Goal: Task Accomplishment & Management: Manage account settings

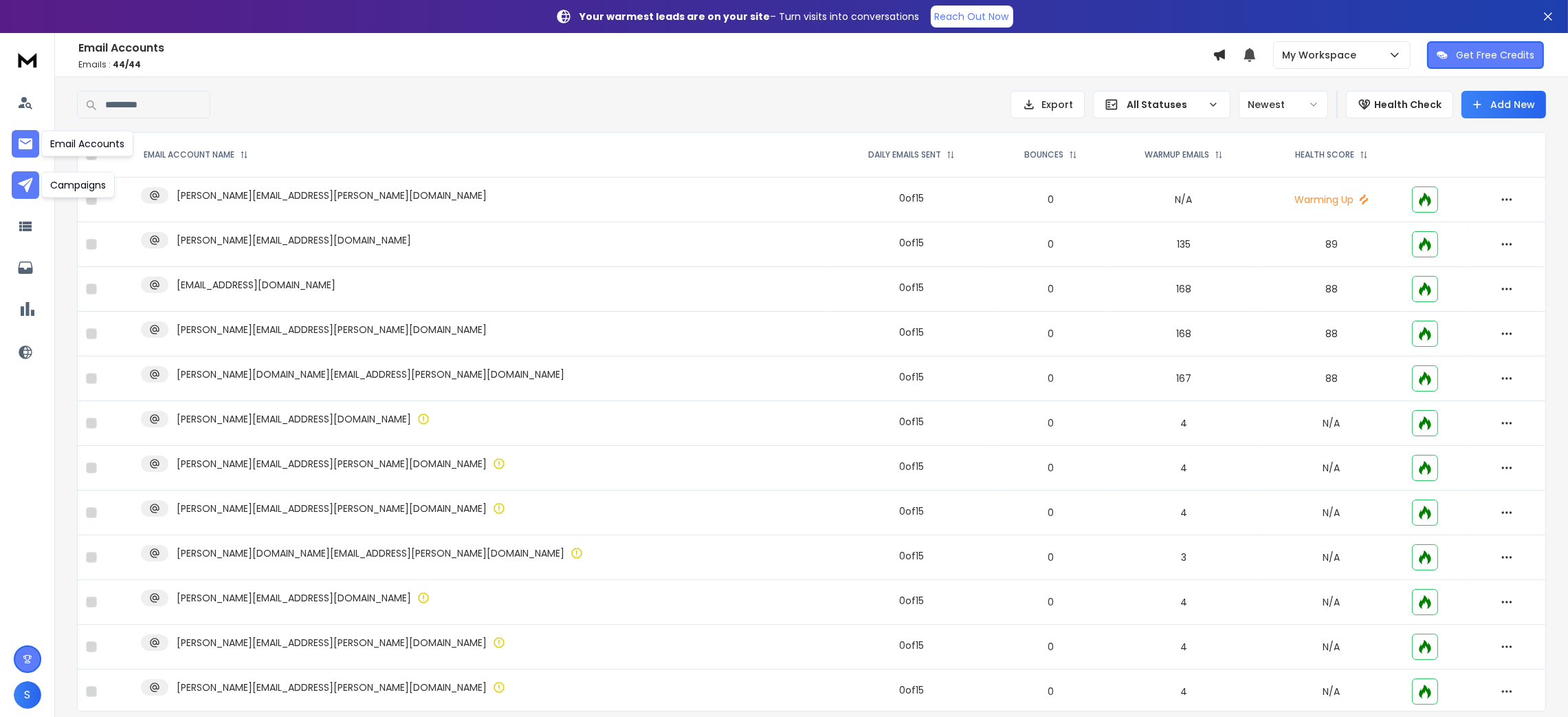
click at [17, 181] on icon at bounding box center [25, 185] width 16 height 16
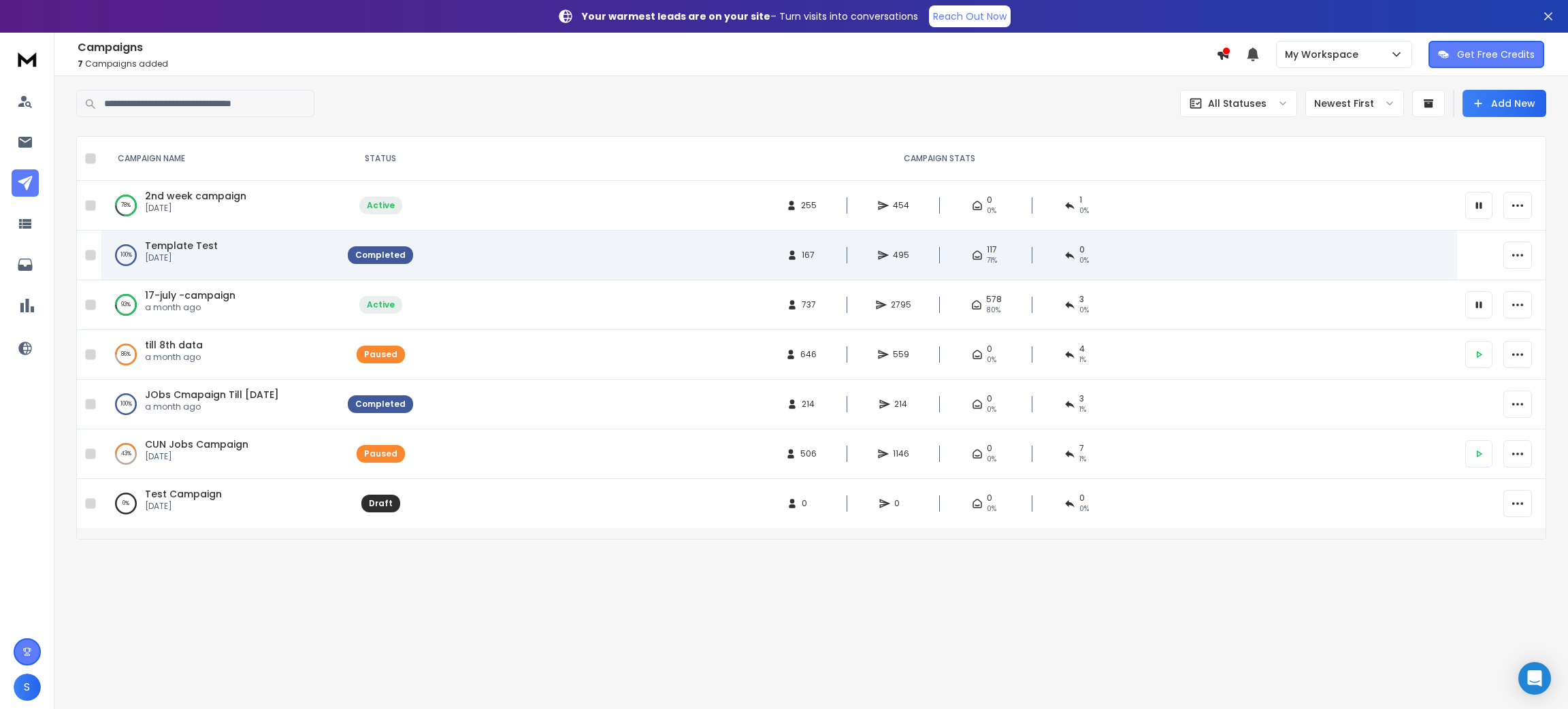
click at [182, 246] on span "Template Test" at bounding box center [181, 245] width 73 height 14
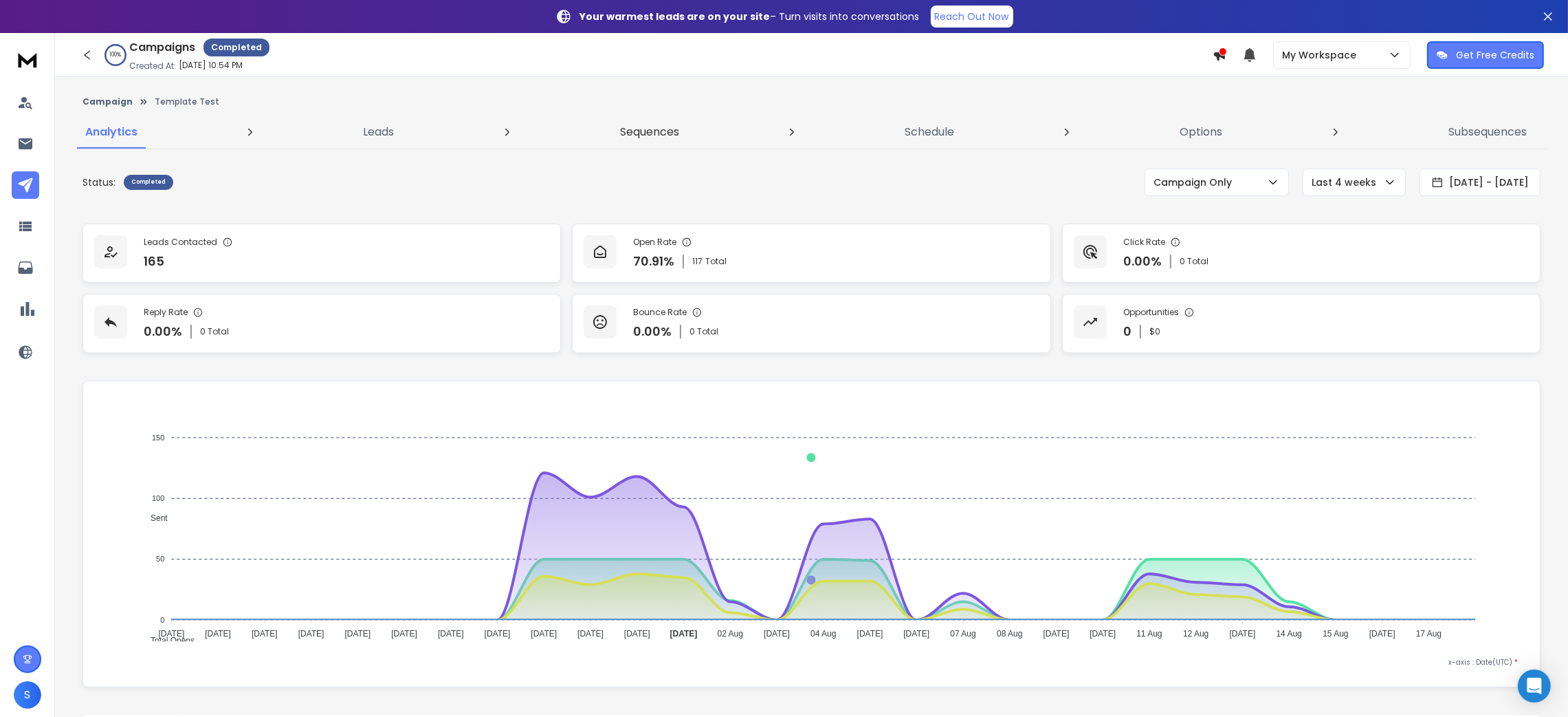
click at [618, 122] on link "Sequences" at bounding box center [649, 132] width 76 height 33
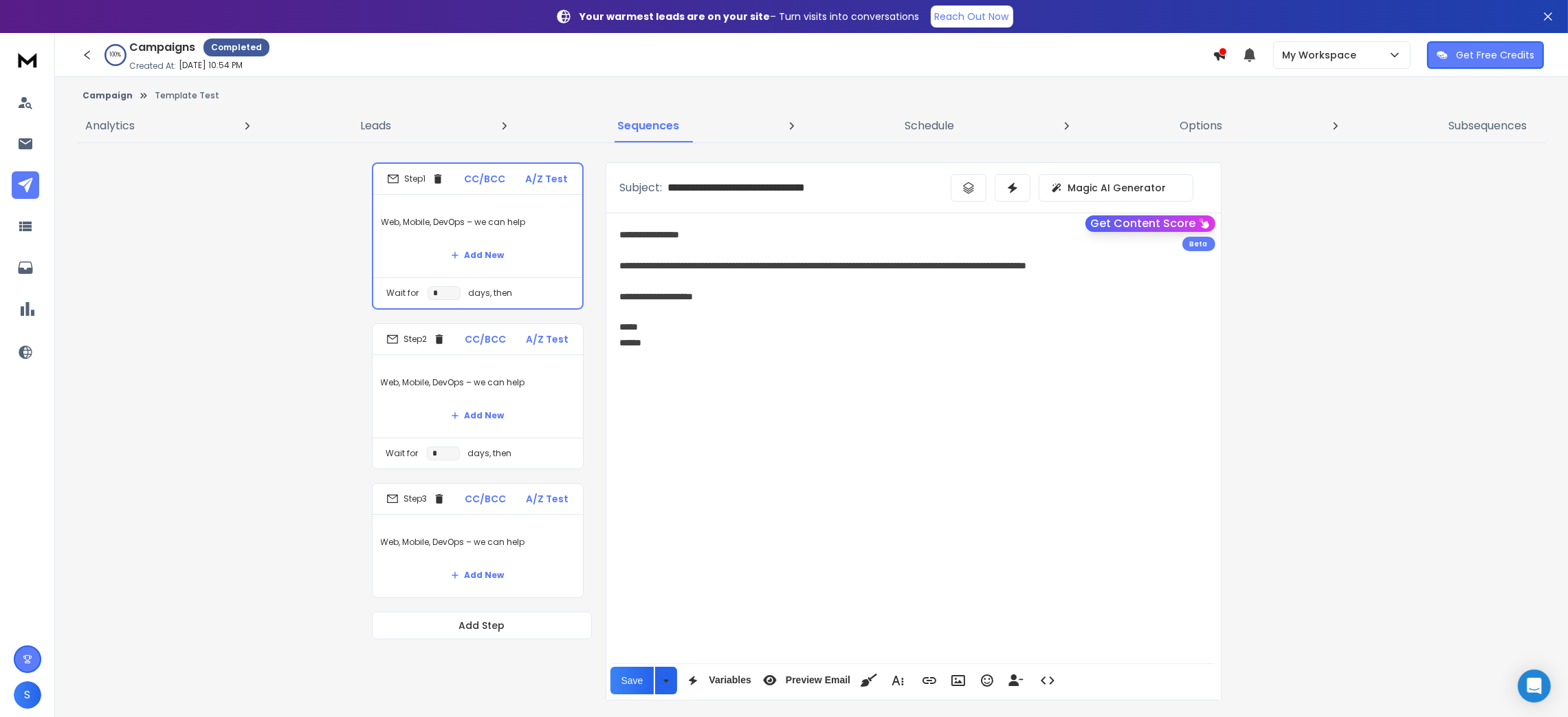
scroll to position [7, 0]
click at [110, 126] on p "Analytics" at bounding box center [110, 125] width 49 height 16
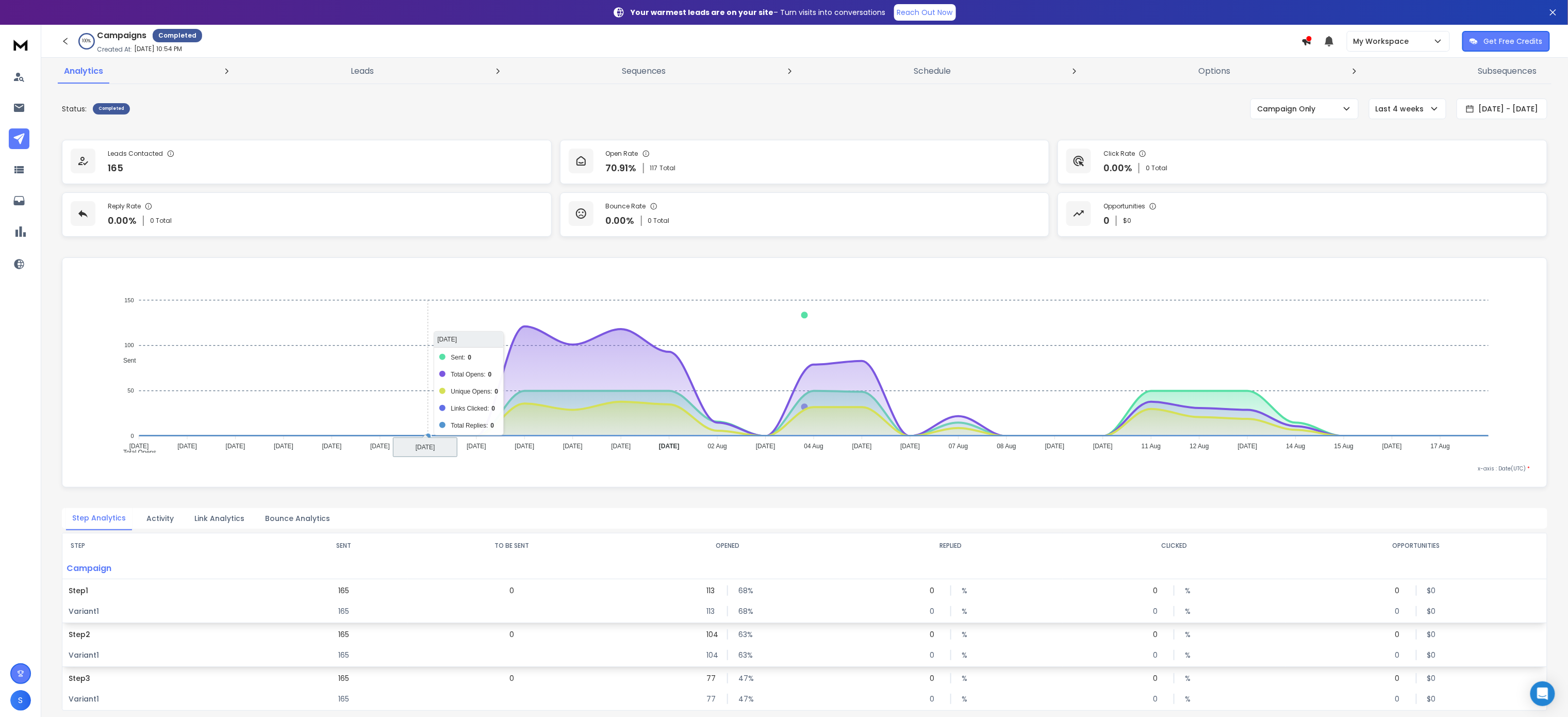
scroll to position [43, 0]
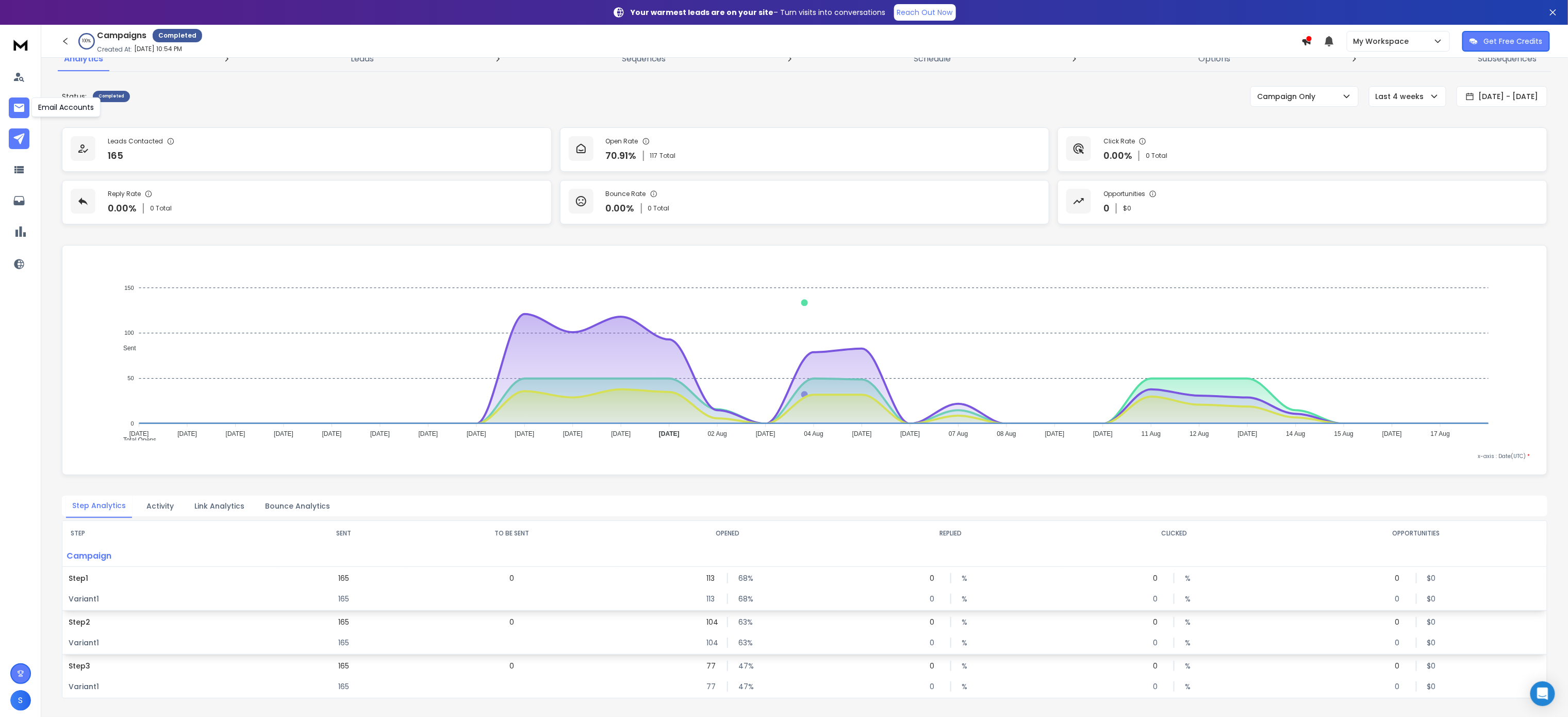
click at [14, 109] on icon at bounding box center [18, 108] width 10 height 8
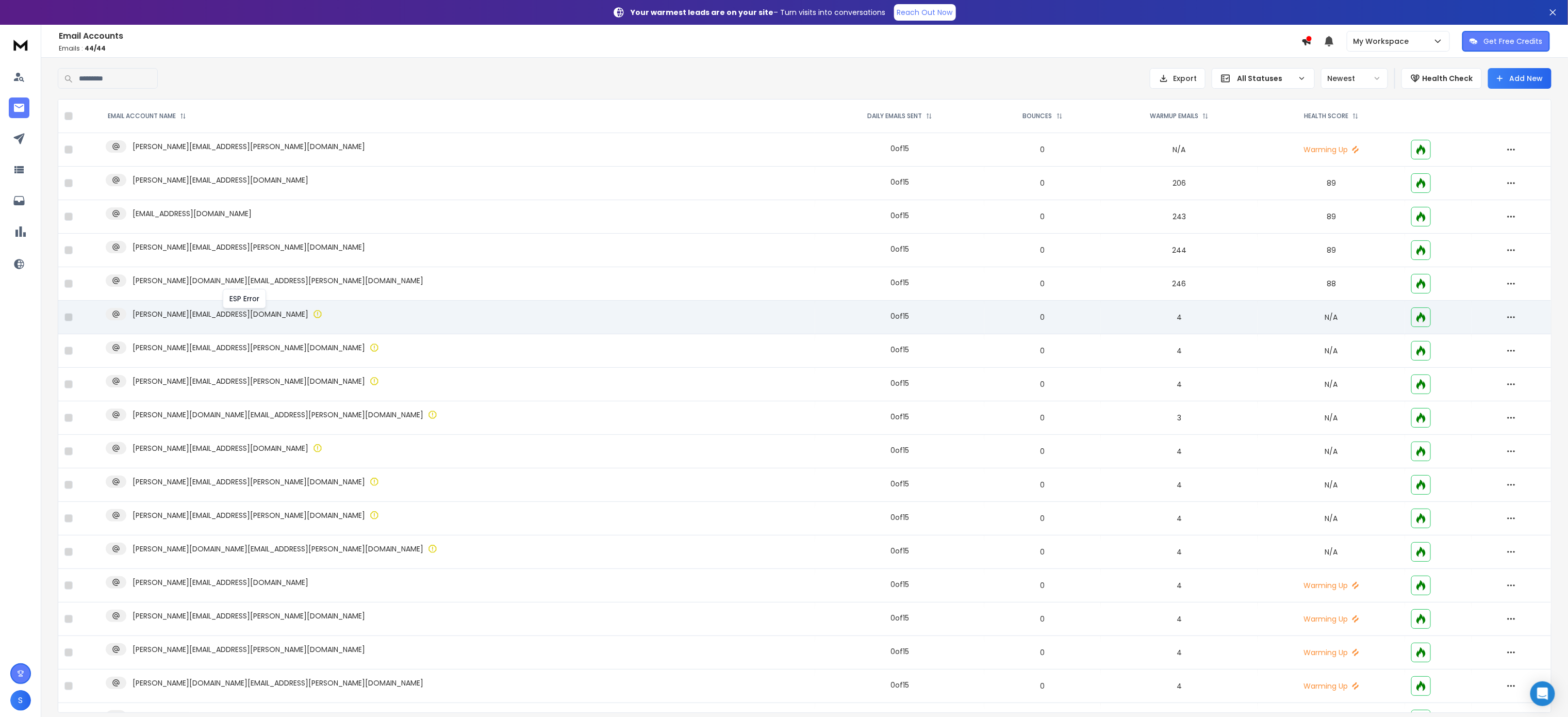
click at [313, 315] on icon at bounding box center [318, 313] width 10 height 10
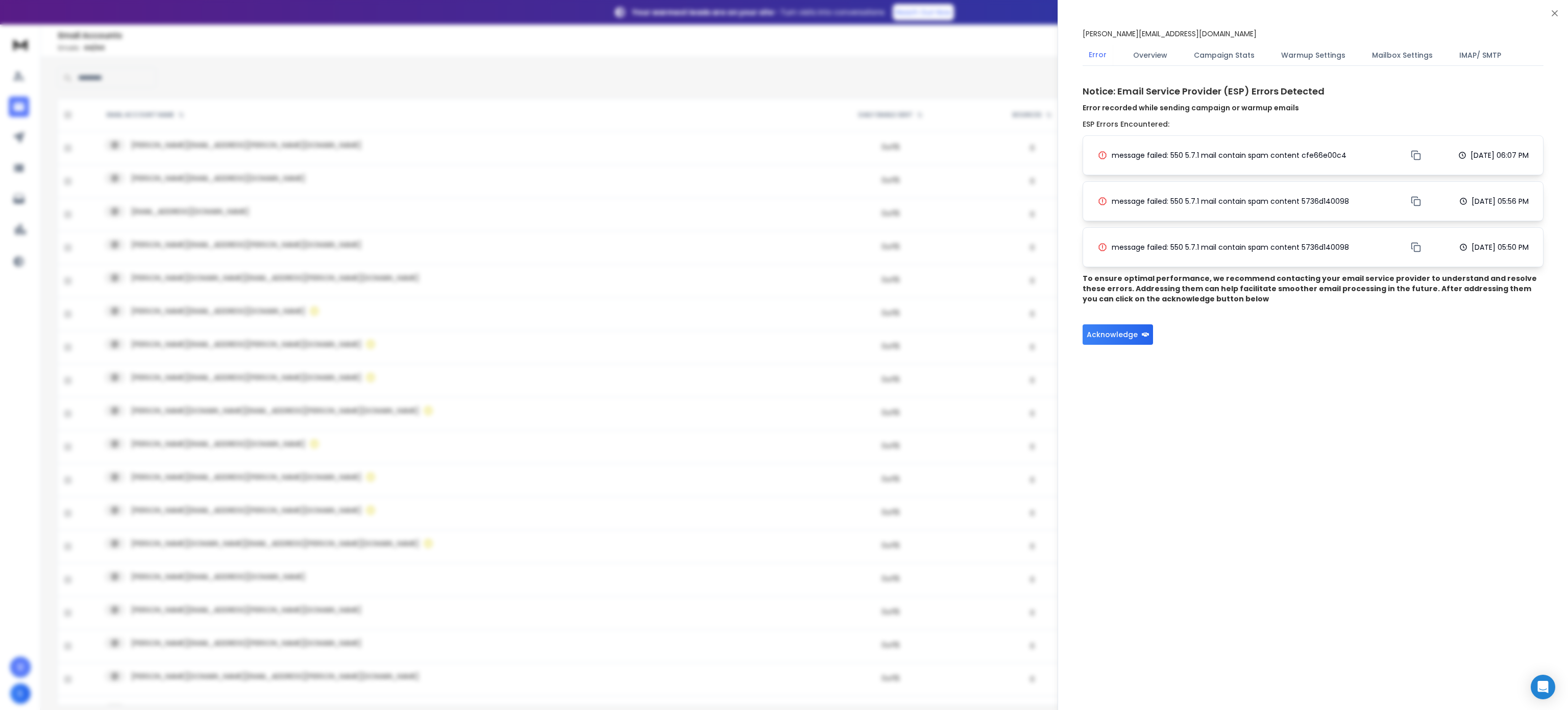
click at [1127, 335] on button "Acknowledge" at bounding box center [1118, 334] width 70 height 20
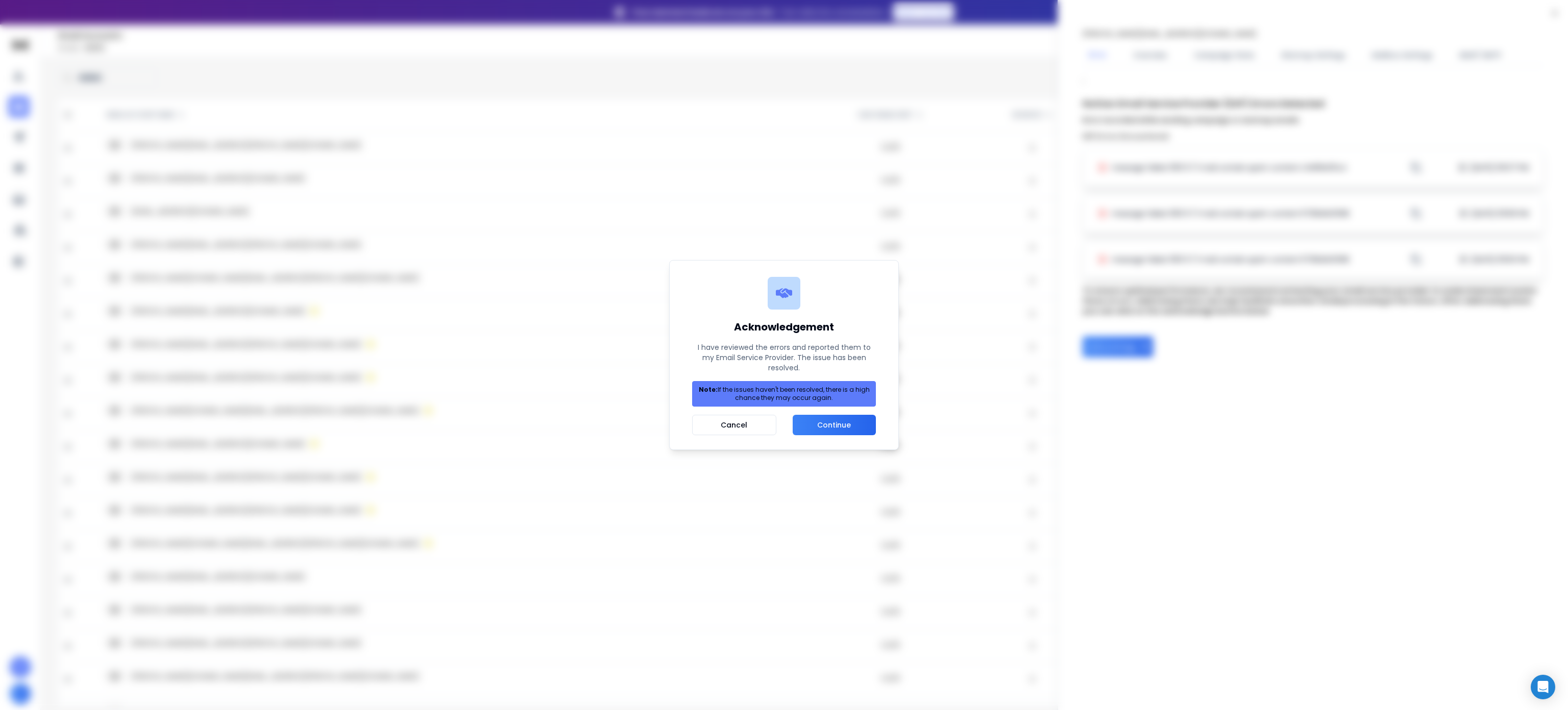
click at [841, 428] on button "Continue" at bounding box center [834, 425] width 83 height 20
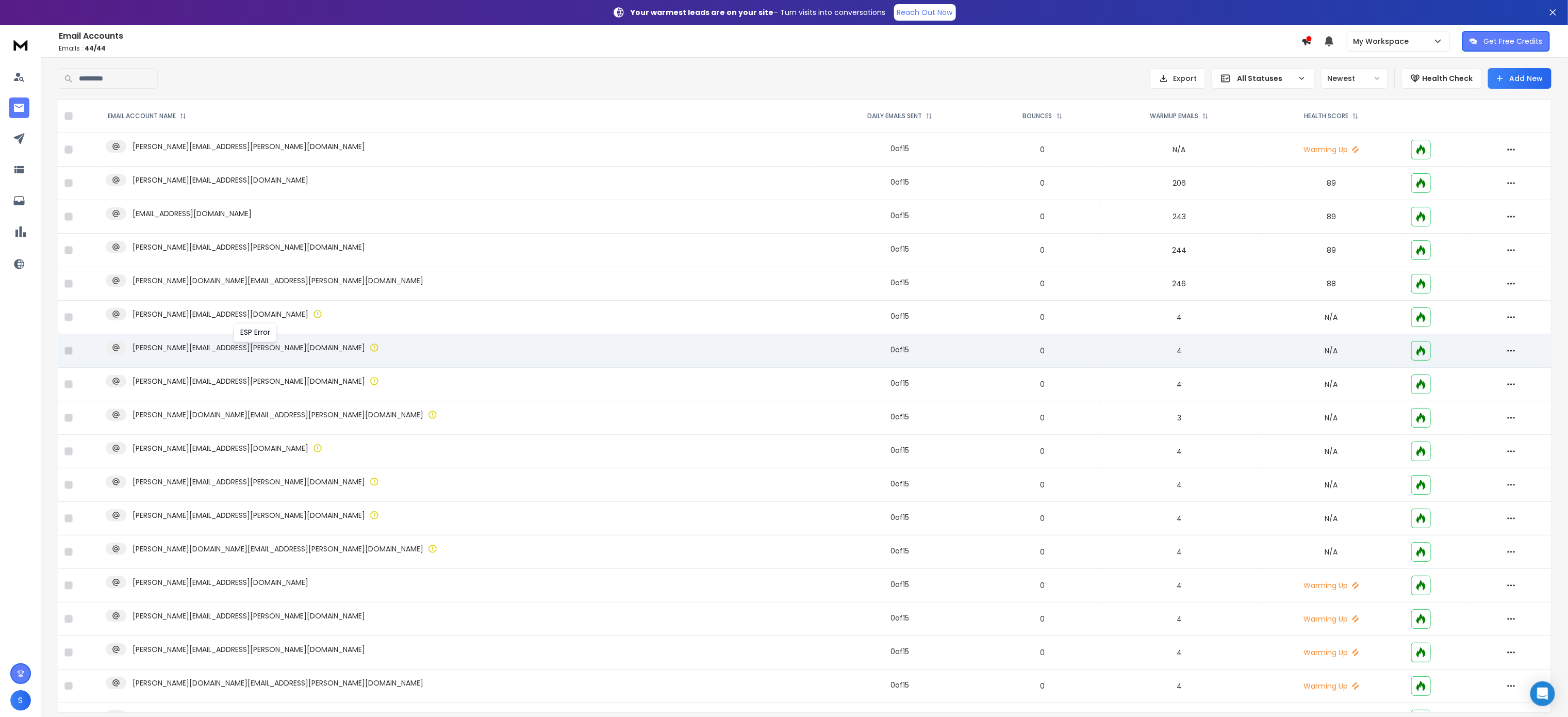
click at [371, 352] on icon at bounding box center [374, 348] width 8 height 8
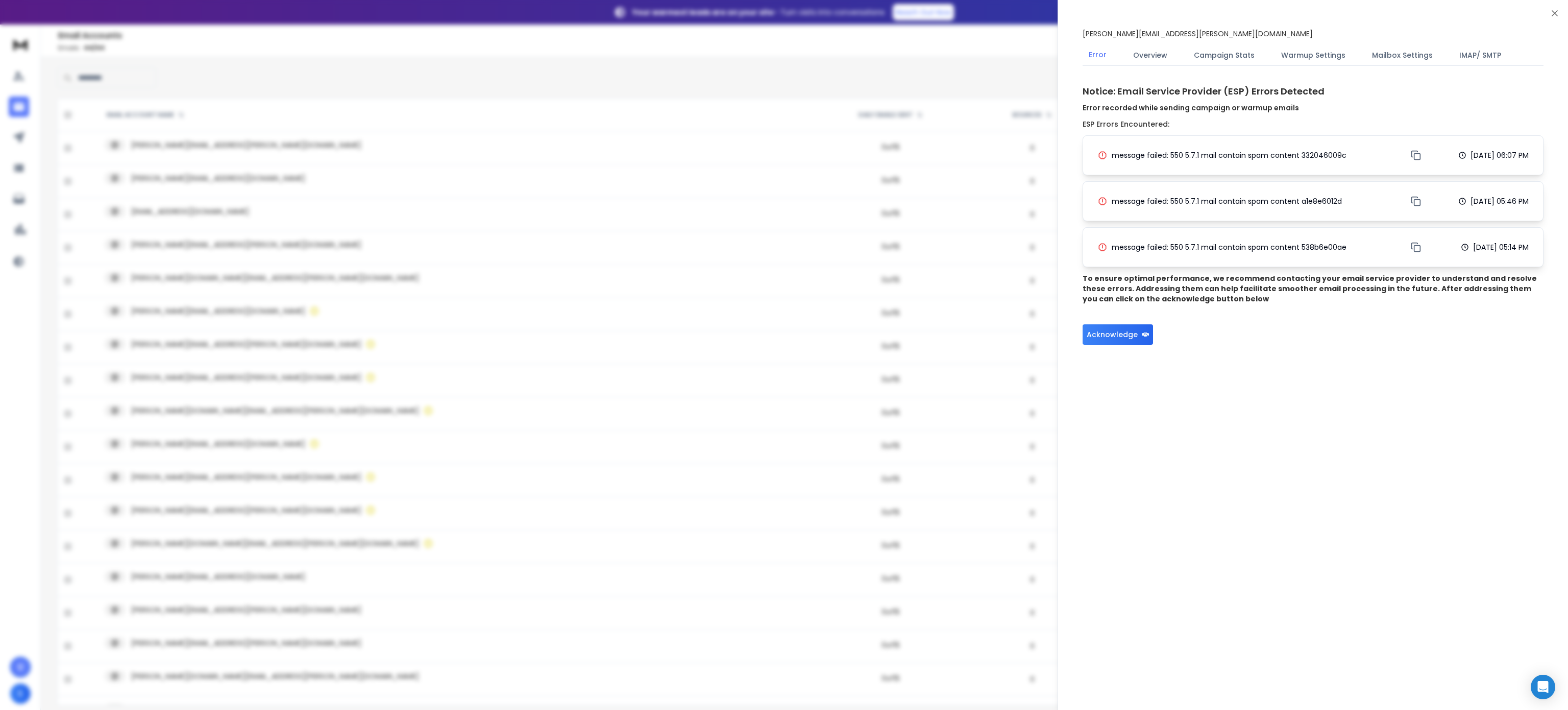
click at [1113, 333] on button "Acknowledge" at bounding box center [1118, 334] width 70 height 20
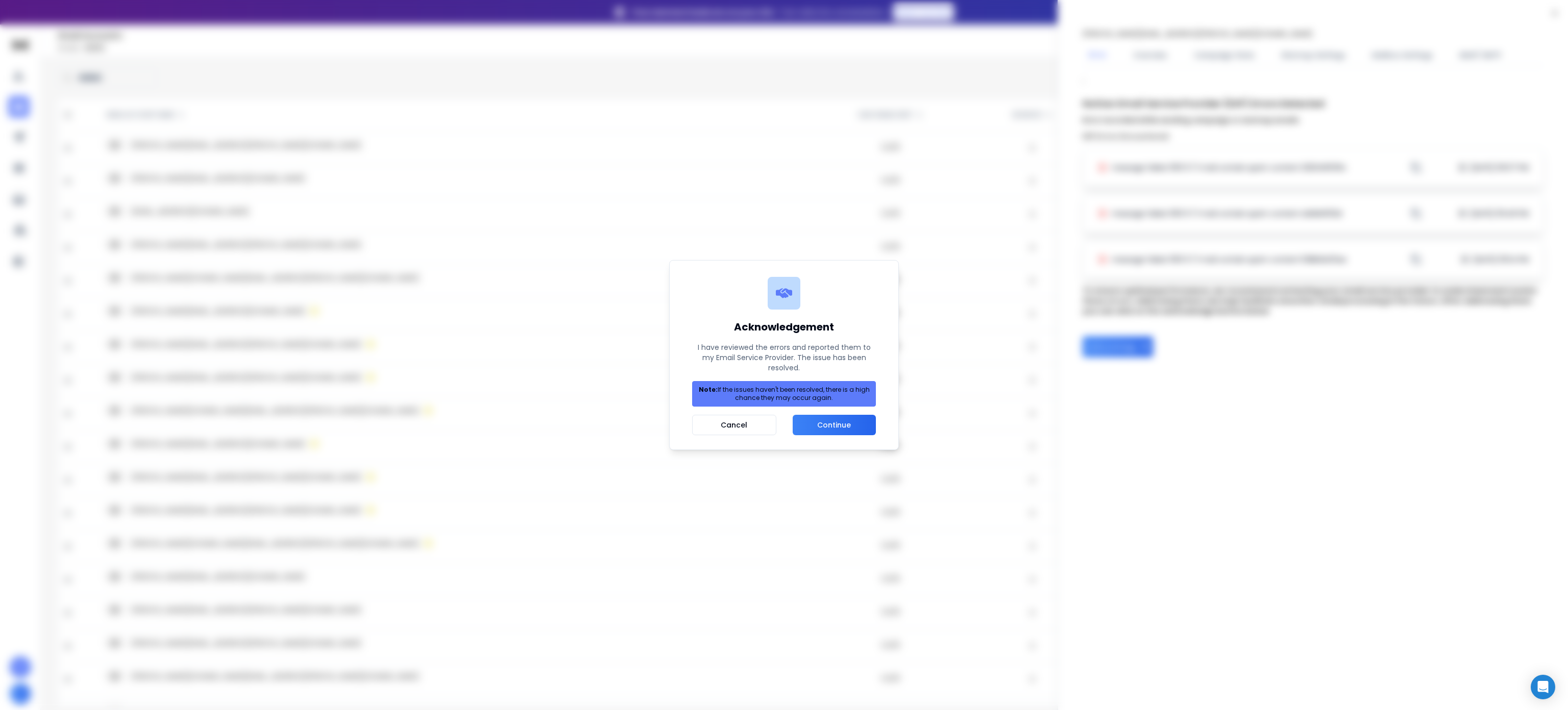
click at [855, 420] on button "Continue" at bounding box center [834, 425] width 83 height 20
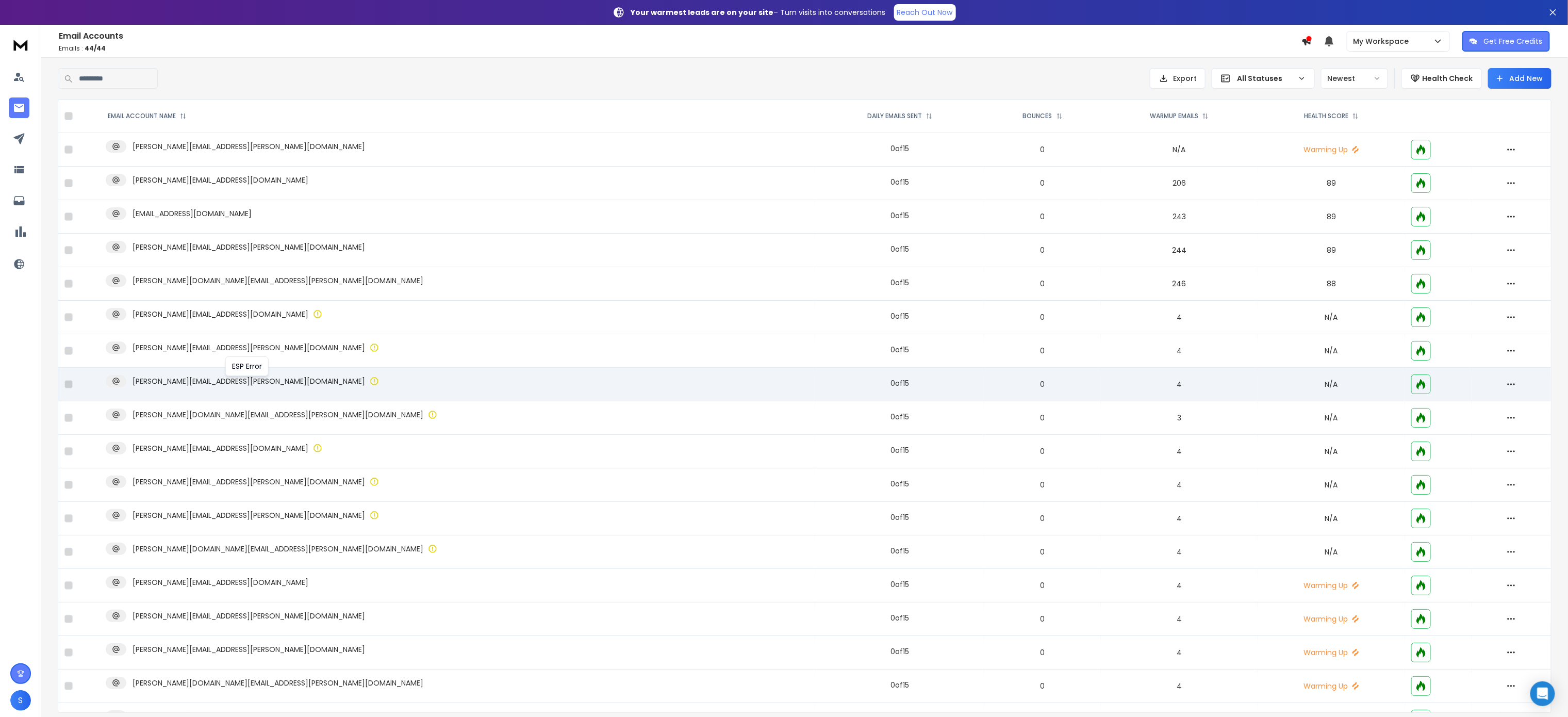
click at [369, 382] on icon at bounding box center [374, 380] width 10 height 10
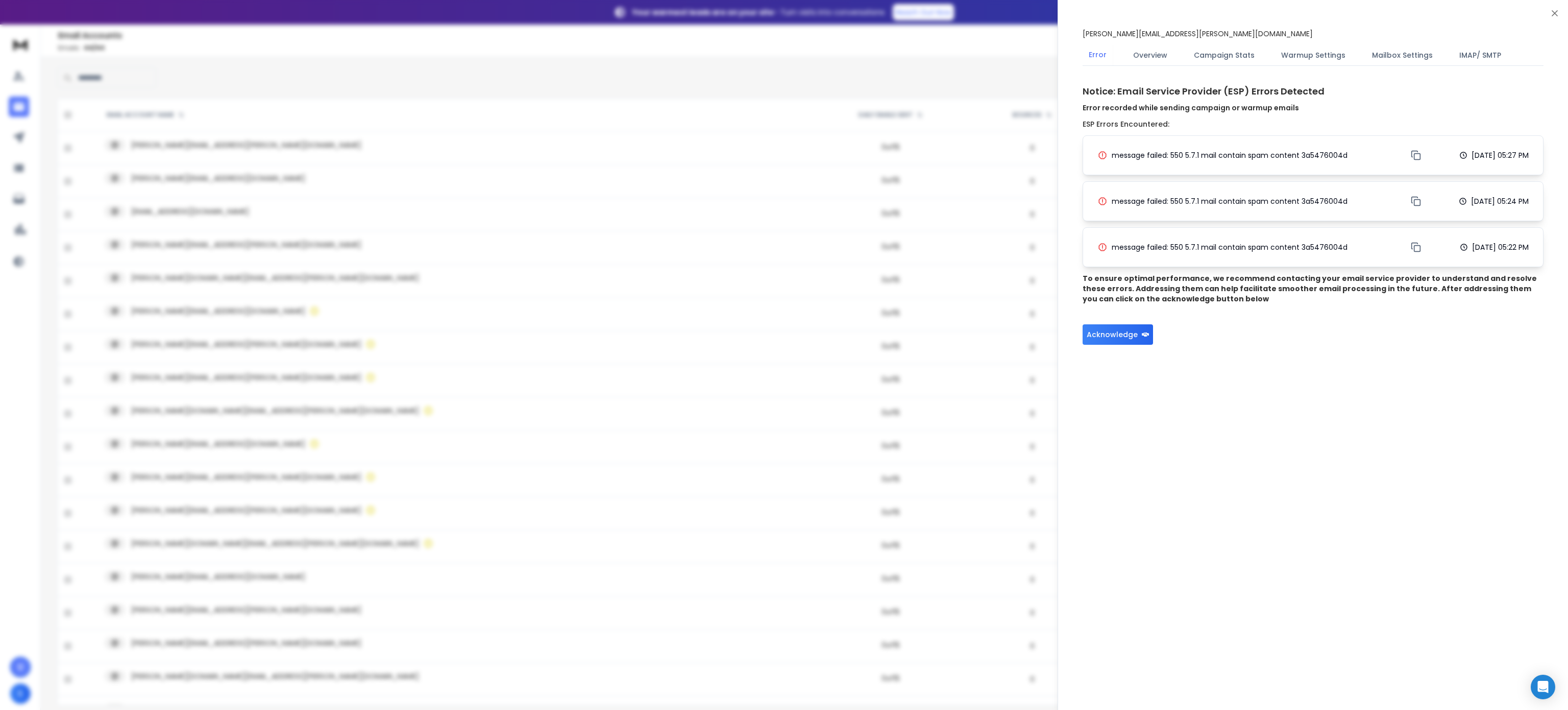
click at [1108, 334] on button "Acknowledge" at bounding box center [1118, 334] width 70 height 20
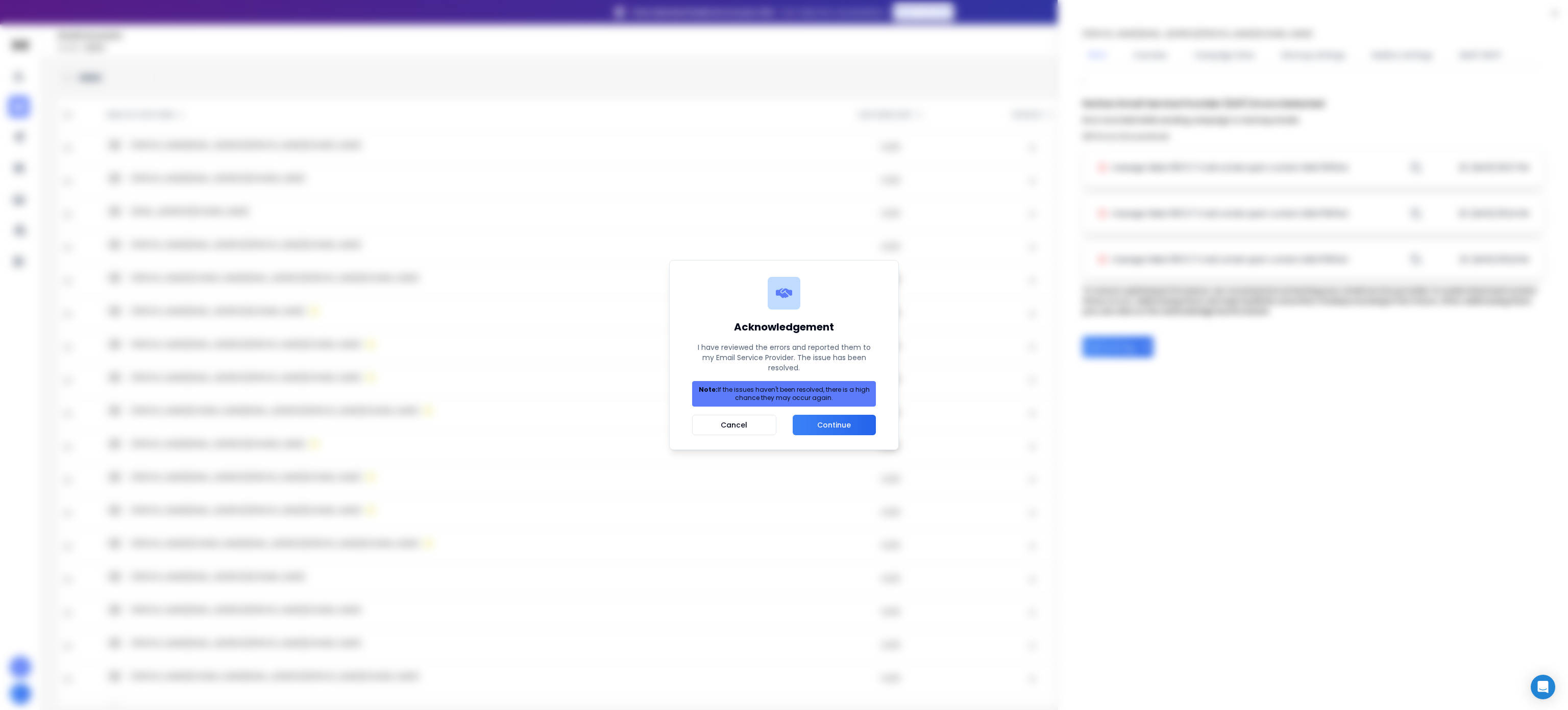
click at [878, 323] on div "Acknowledgement I have reviewed the errors and reported them to my Email Servic…" at bounding box center [784, 354] width 200 height 160
click at [816, 430] on button "Continue" at bounding box center [834, 425] width 83 height 20
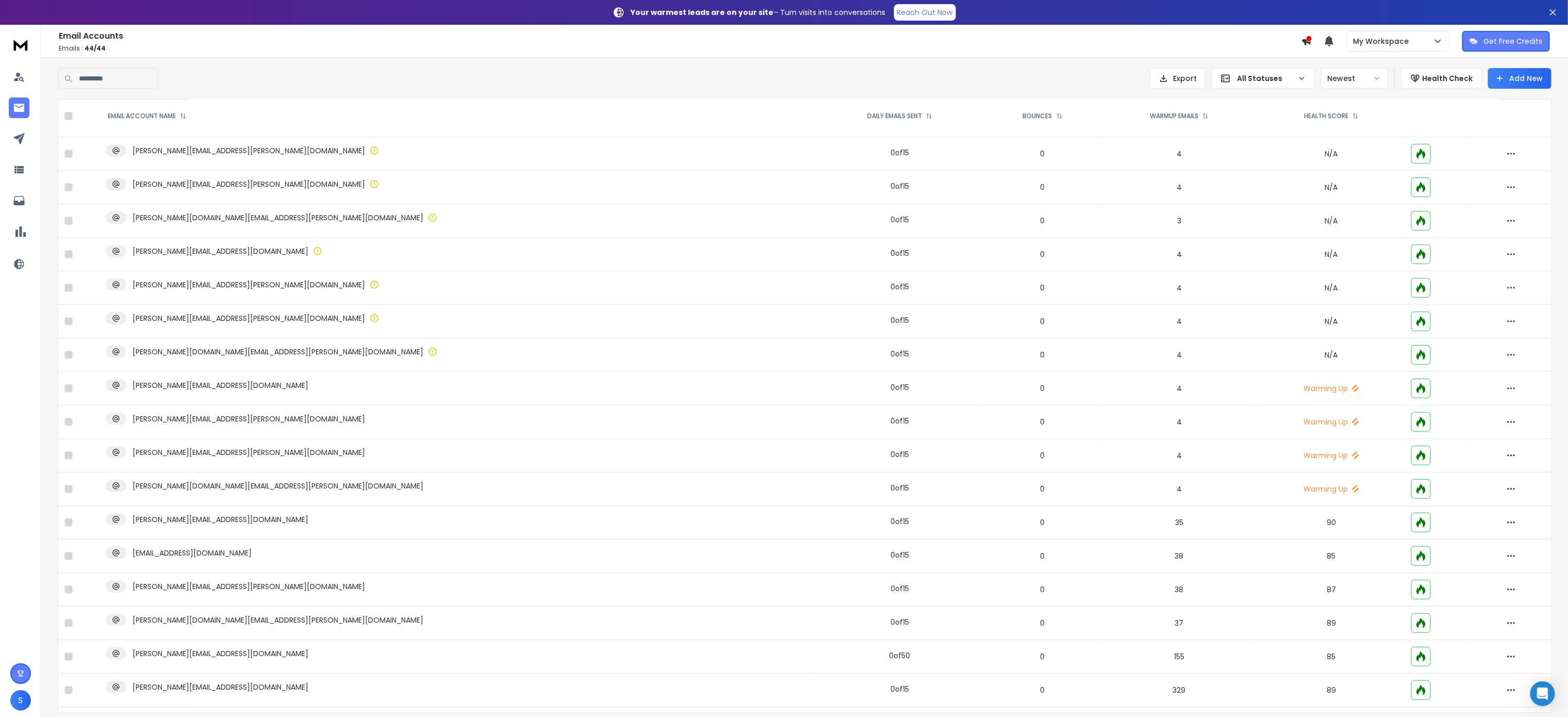
scroll to position [195, 0]
